Goal: Task Accomplishment & Management: Manage account settings

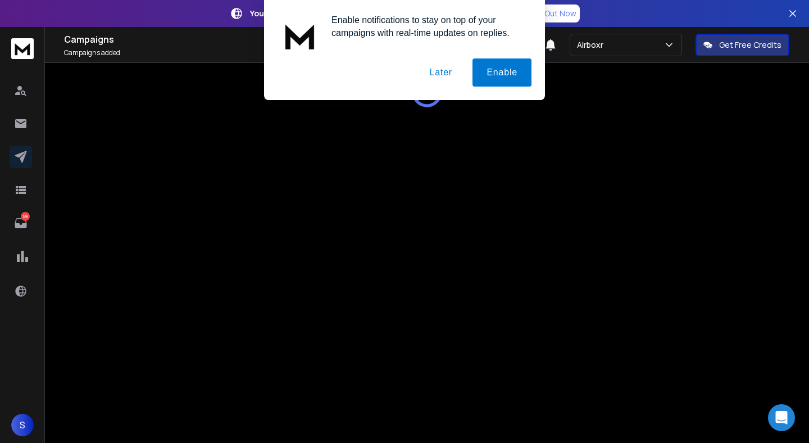
click at [444, 74] on button "Later" at bounding box center [440, 72] width 51 height 28
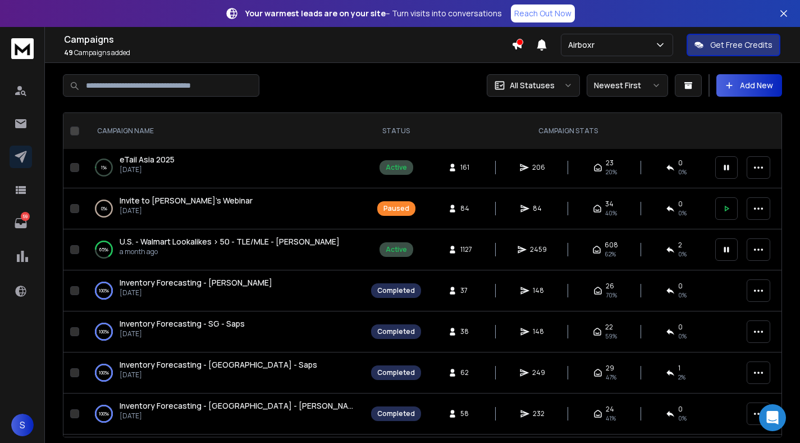
scroll to position [4, 0]
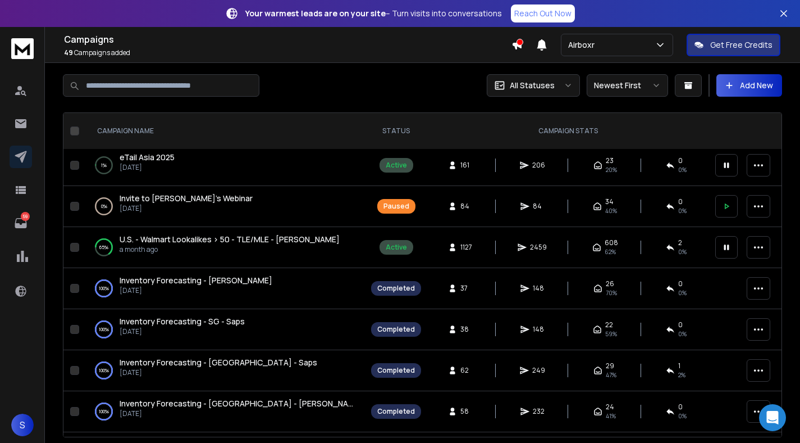
click at [239, 240] on span "U.S. - Walmart Lookalikes > 50 - TLE/MLE - [PERSON_NAME]" at bounding box center [230, 239] width 220 height 11
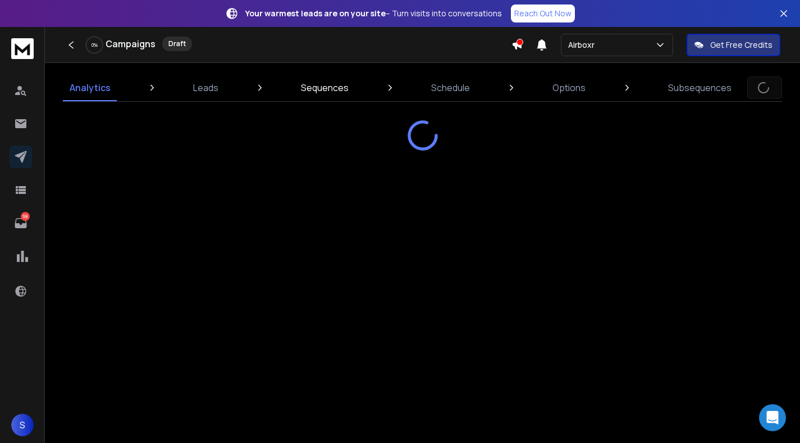
click at [313, 92] on p "Sequences" at bounding box center [325, 87] width 48 height 13
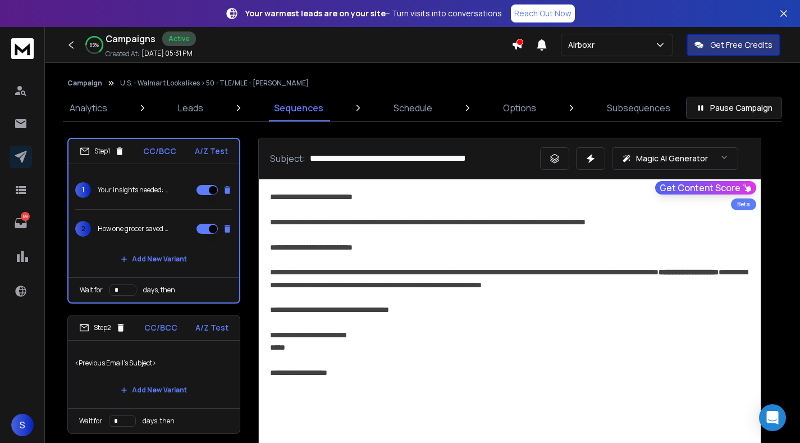
click at [145, 230] on p "How one grocer saved $1.6m by rethinking discounts" at bounding box center [134, 228] width 72 height 9
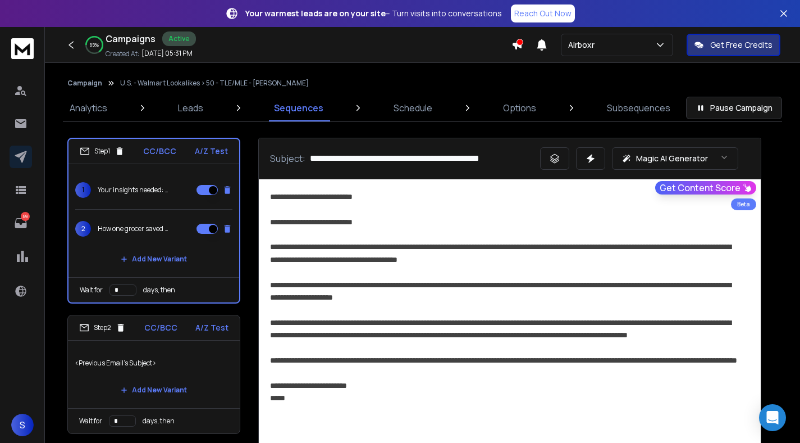
click at [145, 198] on div "1 Your insights needed: Help a retail innovator." at bounding box center [153, 190] width 157 height 39
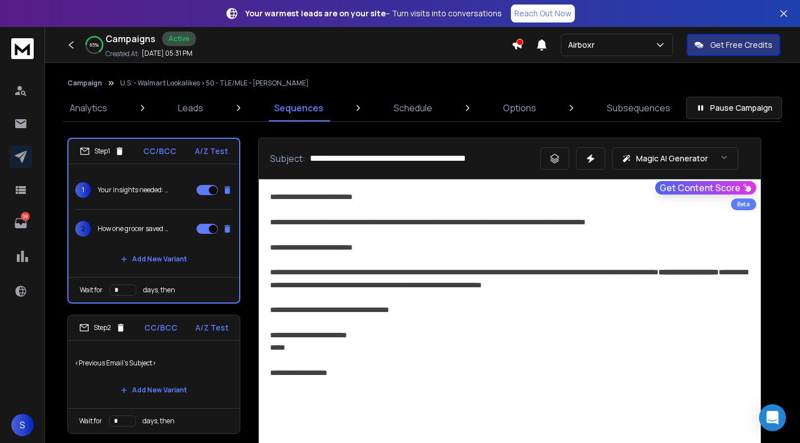
click at [144, 227] on p "How one grocer saved $1.6m by rethinking discounts" at bounding box center [134, 228] width 72 height 9
type input "**********"
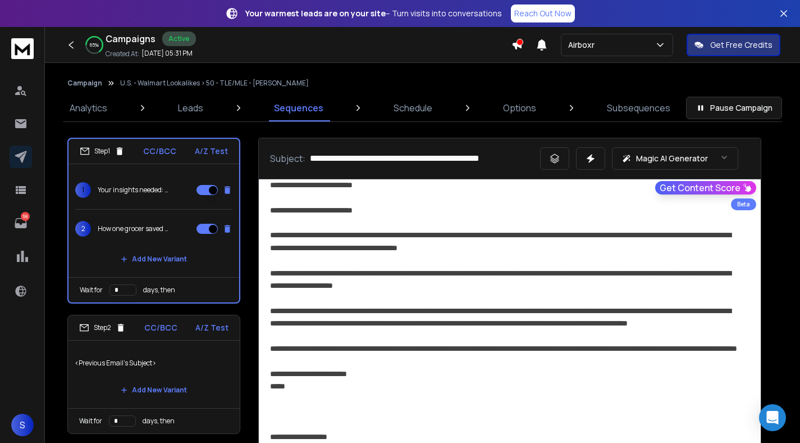
scroll to position [21, 0]
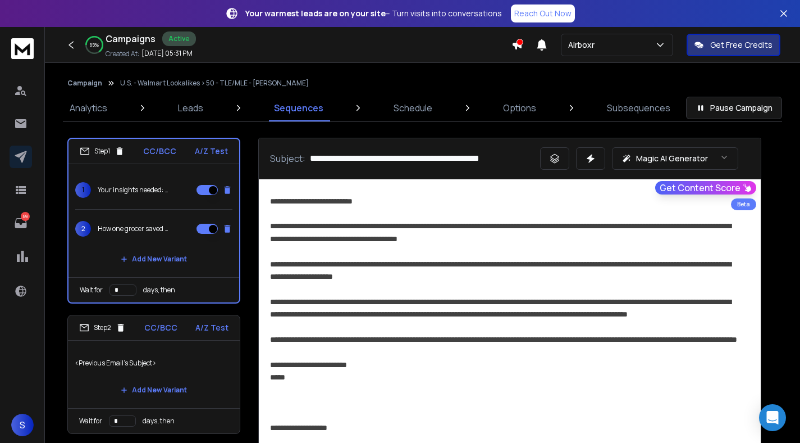
click at [191, 364] on p "<Previous Email's Subject>" at bounding box center [154, 362] width 158 height 31
